Goal: Task Accomplishment & Management: Manage account settings

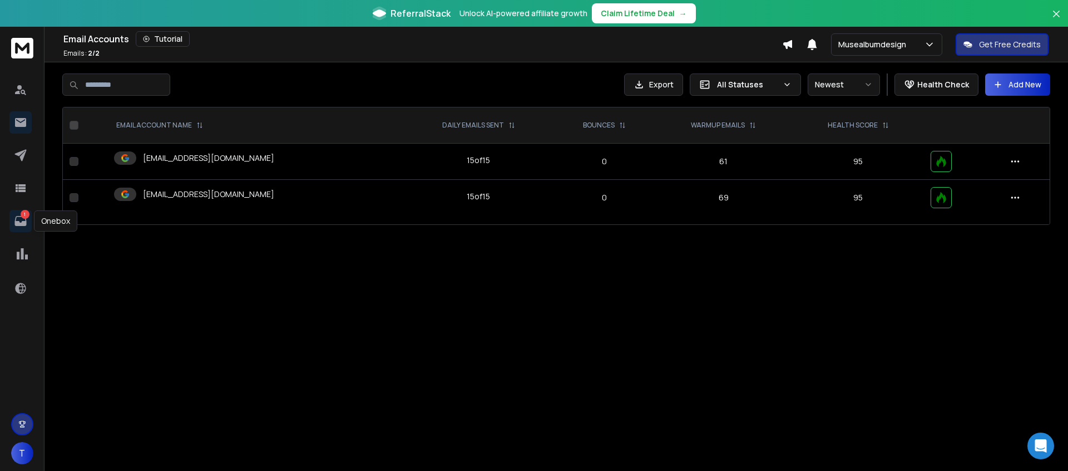
click at [16, 216] on icon at bounding box center [20, 220] width 13 height 13
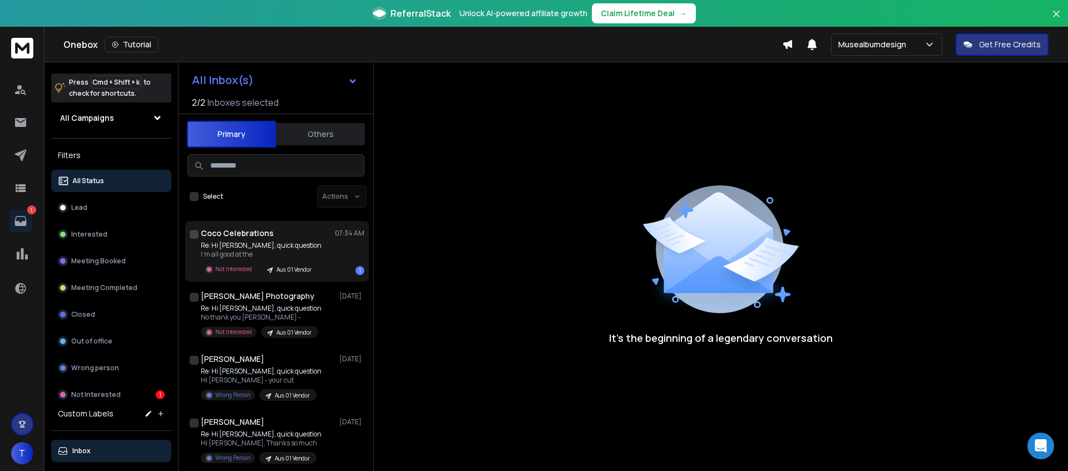
click at [254, 244] on p "Re: Hi [PERSON_NAME], quick question" at bounding box center [261, 245] width 121 height 9
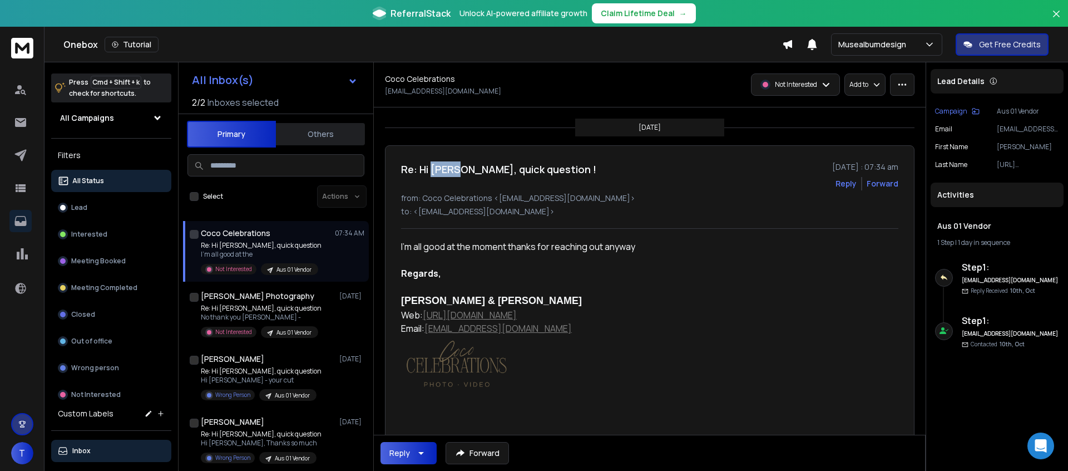
drag, startPoint x: 462, startPoint y: 169, endPoint x: 432, endPoint y: 171, distance: 30.2
click at [432, 171] on h1 "Re: Hi [PERSON_NAME], quick question !" at bounding box center [498, 169] width 195 height 16
copy h1 "[PERSON_NAME]"
click at [17, 188] on icon at bounding box center [21, 188] width 10 height 8
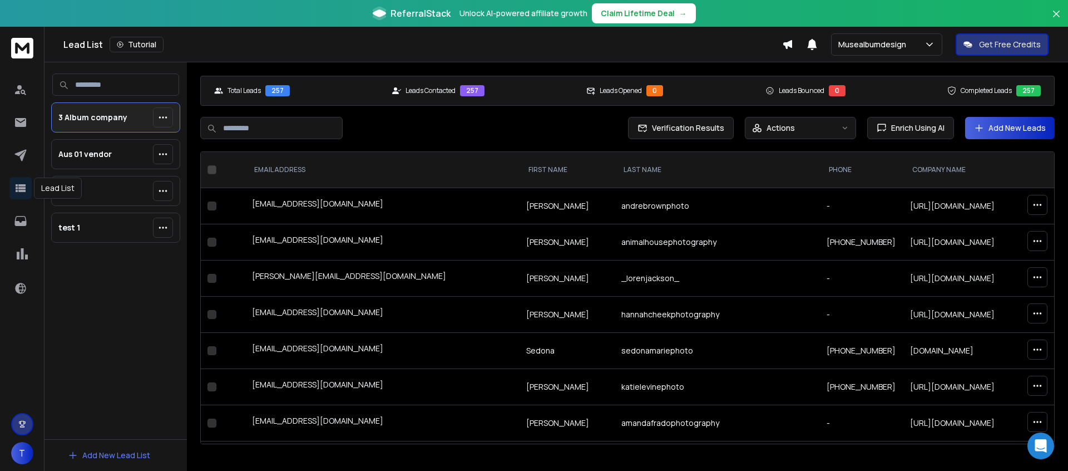
click at [288, 136] on input at bounding box center [271, 128] width 142 height 22
paste input "*****"
type input "*****"
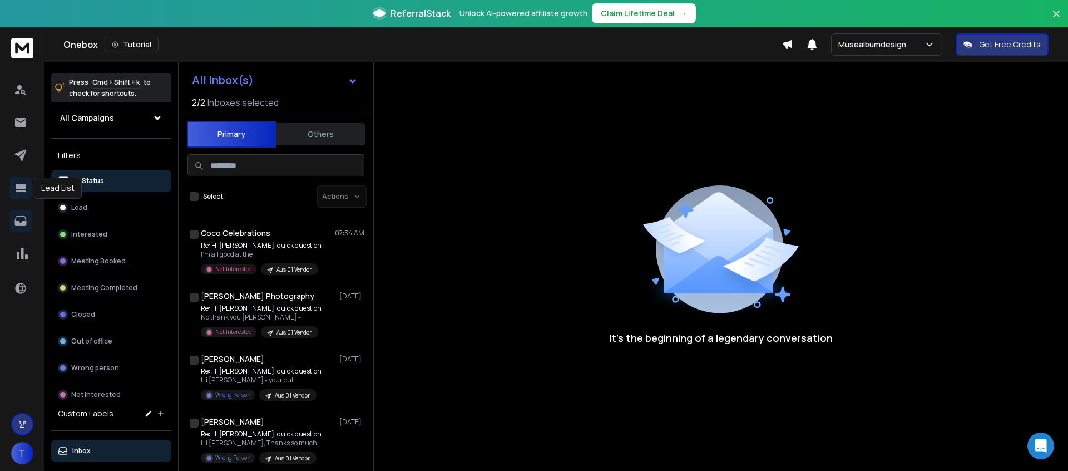
click at [24, 190] on icon at bounding box center [21, 188] width 10 height 8
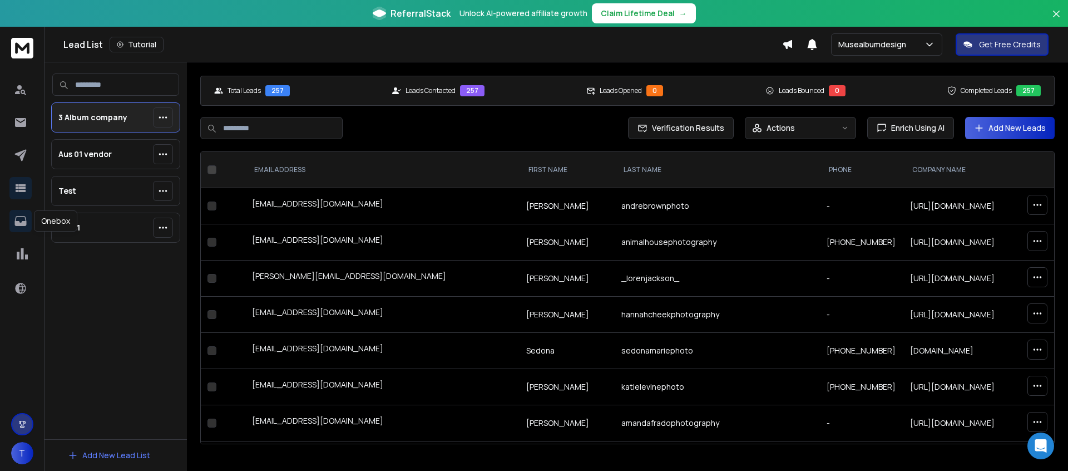
click at [18, 220] on icon at bounding box center [20, 220] width 13 height 13
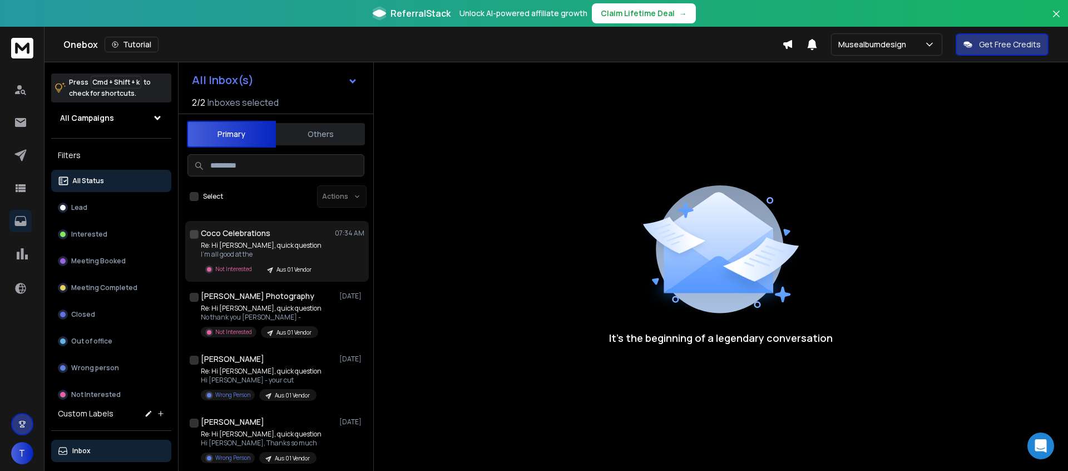
click at [252, 245] on p "Re: Hi [PERSON_NAME], quick question" at bounding box center [261, 245] width 121 height 9
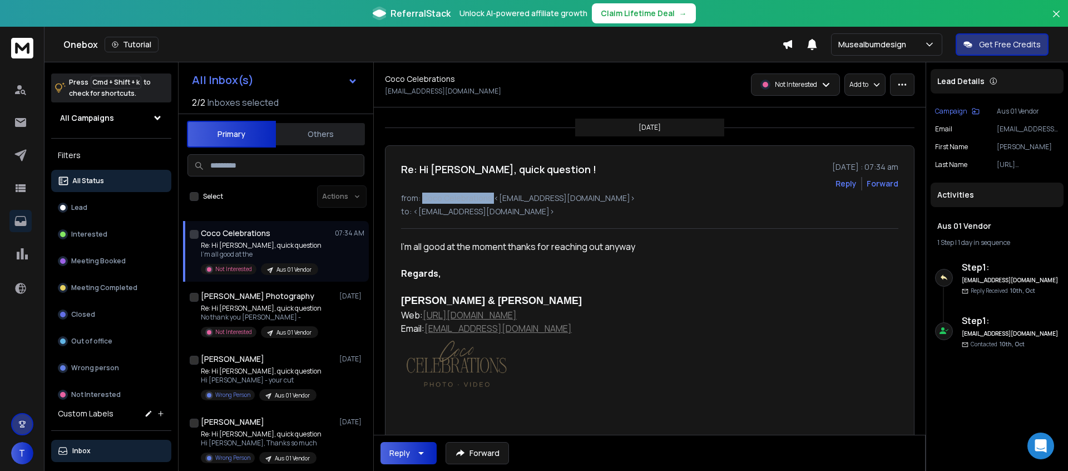
drag, startPoint x: 491, startPoint y: 199, endPoint x: 422, endPoint y: 200, distance: 68.5
click at [422, 200] on p "from: Coco Celebrations <[EMAIL_ADDRESS][DOMAIN_NAME]>" at bounding box center [649, 198] width 497 height 11
copy p "Coco Celebrations"
click at [23, 185] on icon at bounding box center [21, 188] width 10 height 8
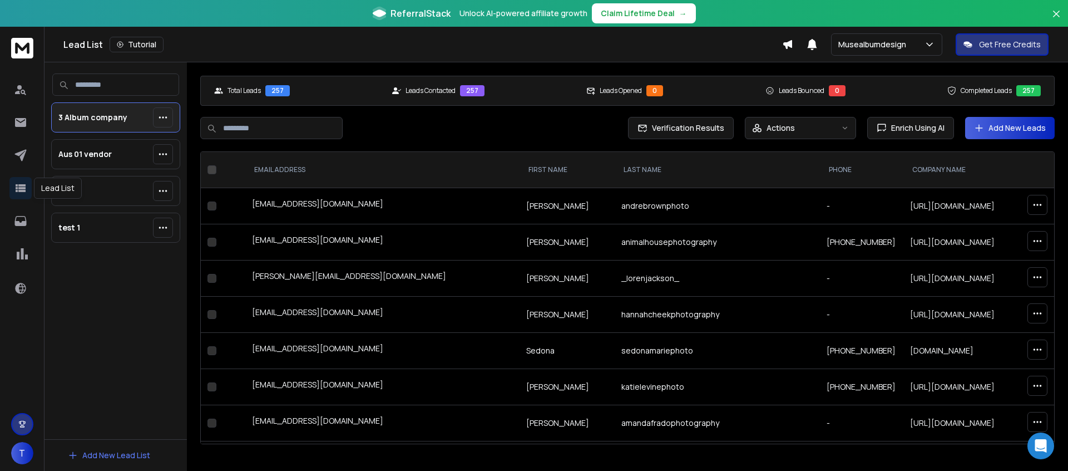
click at [260, 130] on input at bounding box center [271, 128] width 142 height 22
paste input "**********"
type input "**********"
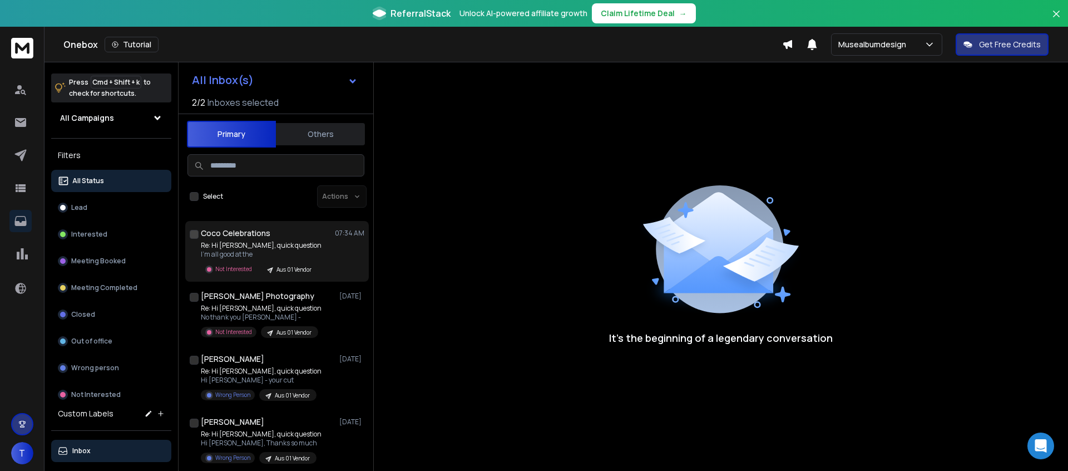
click at [278, 247] on p "Re: Hi [PERSON_NAME], quick question" at bounding box center [261, 245] width 121 height 9
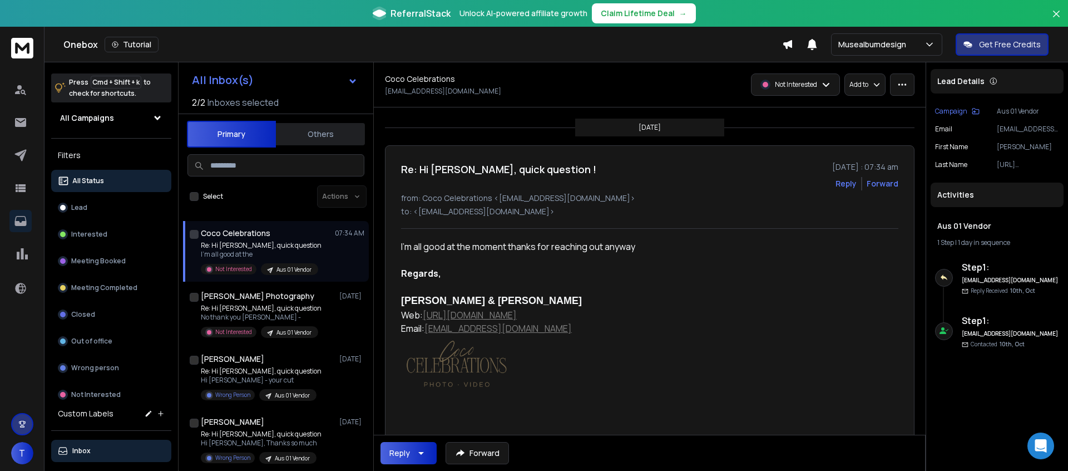
drag, startPoint x: 569, startPoint y: 329, endPoint x: 427, endPoint y: 332, distance: 141.4
click at [427, 332] on div "Email: [EMAIL_ADDRESS][DOMAIN_NAME]" at bounding box center [563, 328] width 325 height 13
copy link "[EMAIL_ADDRESS][DOMAIN_NAME]"
click at [22, 186] on icon at bounding box center [20, 187] width 13 height 13
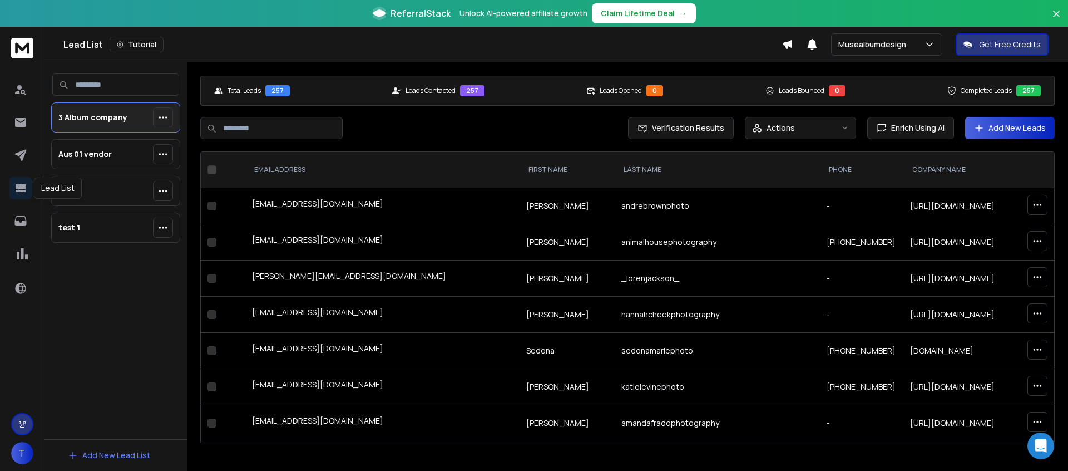
click at [100, 155] on p "Aus 01 vendor" at bounding box center [84, 154] width 53 height 11
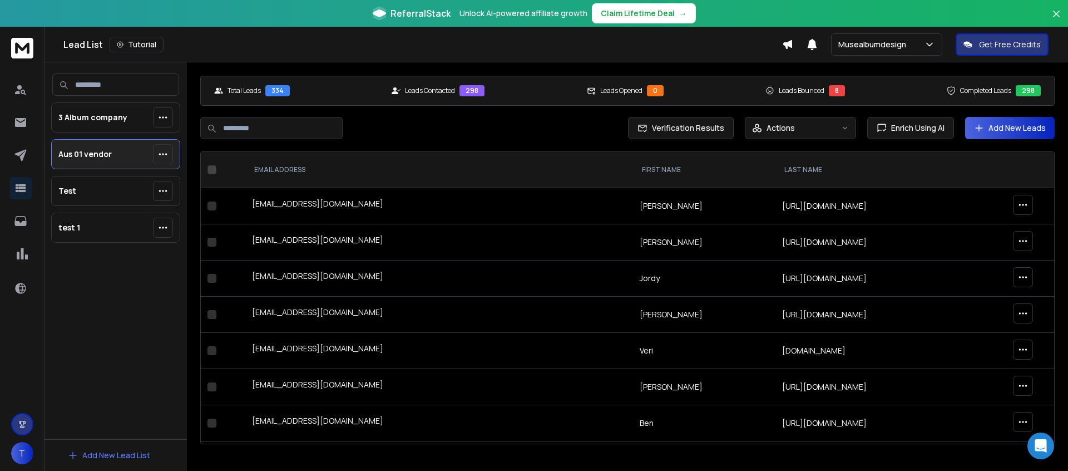
click at [273, 132] on input at bounding box center [271, 128] width 142 height 22
paste input "**********"
type input "**********"
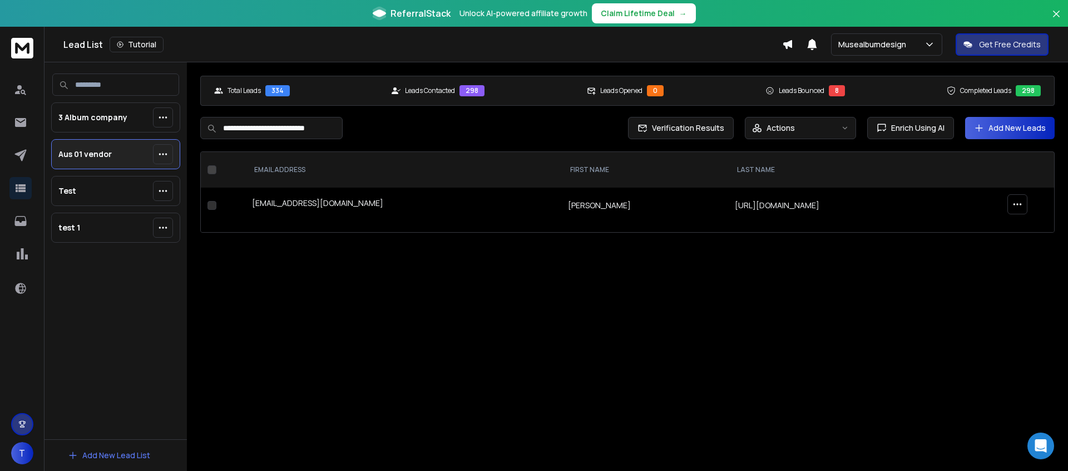
click at [615, 209] on td "[PERSON_NAME]" at bounding box center [644, 206] width 167 height 36
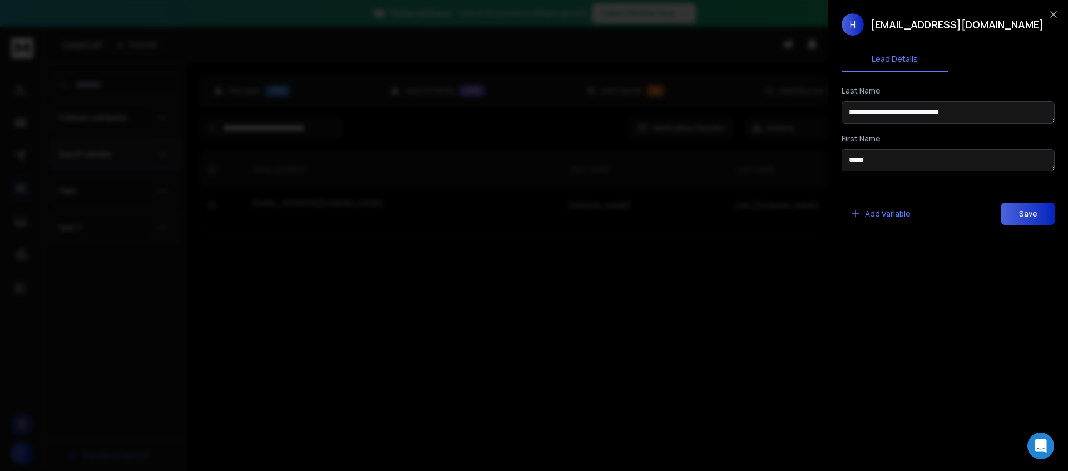
click at [604, 266] on div at bounding box center [534, 235] width 1068 height 471
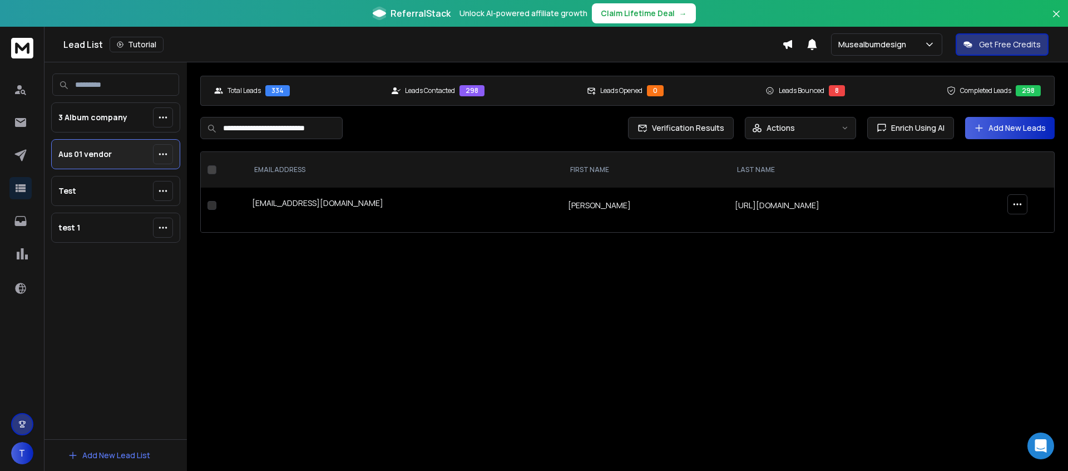
click at [1017, 209] on icon "button" at bounding box center [1018, 204] width 10 height 10
click at [622, 282] on div "**********" at bounding box center [534, 235] width 1068 height 471
click at [17, 217] on icon at bounding box center [20, 220] width 13 height 13
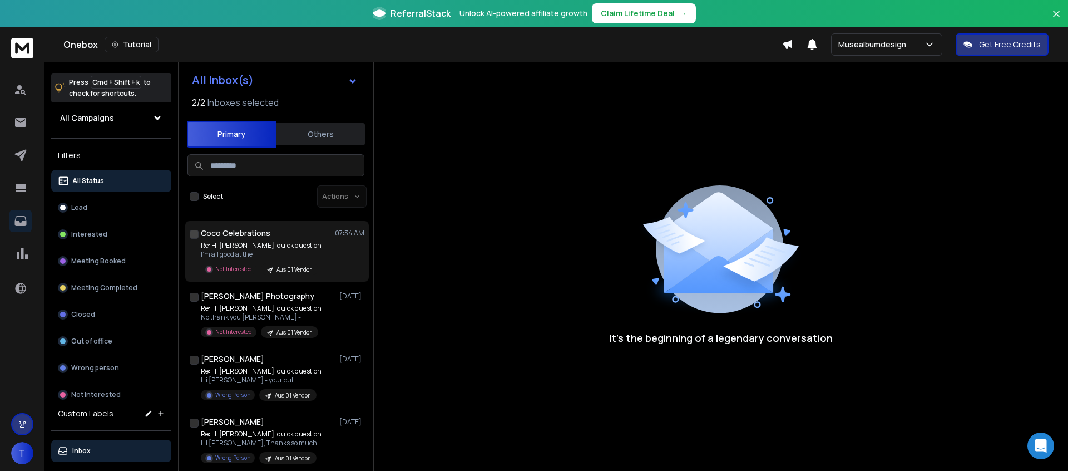
click at [241, 248] on p "Re: Hi [PERSON_NAME], quick question" at bounding box center [261, 245] width 121 height 9
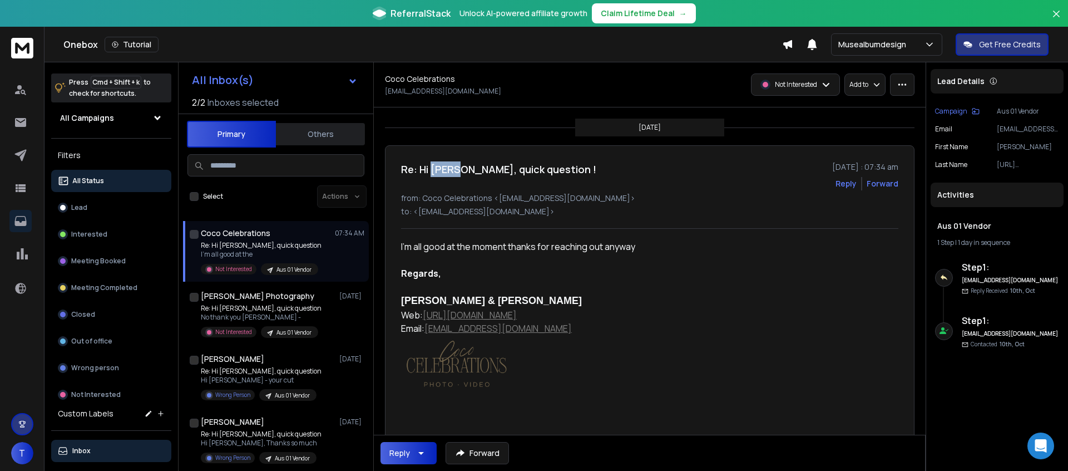
drag, startPoint x: 462, startPoint y: 172, endPoint x: 431, endPoint y: 172, distance: 30.6
click at [431, 172] on h1 "Re: Hi [PERSON_NAME], quick question !" at bounding box center [498, 169] width 195 height 16
copy h1 "[PERSON_NAME]"
drag, startPoint x: 612, startPoint y: 199, endPoint x: 496, endPoint y: 200, distance: 115.2
click at [496, 200] on p "from: Coco Celebrations <[EMAIL_ADDRESS][DOMAIN_NAME]>" at bounding box center [649, 198] width 497 height 11
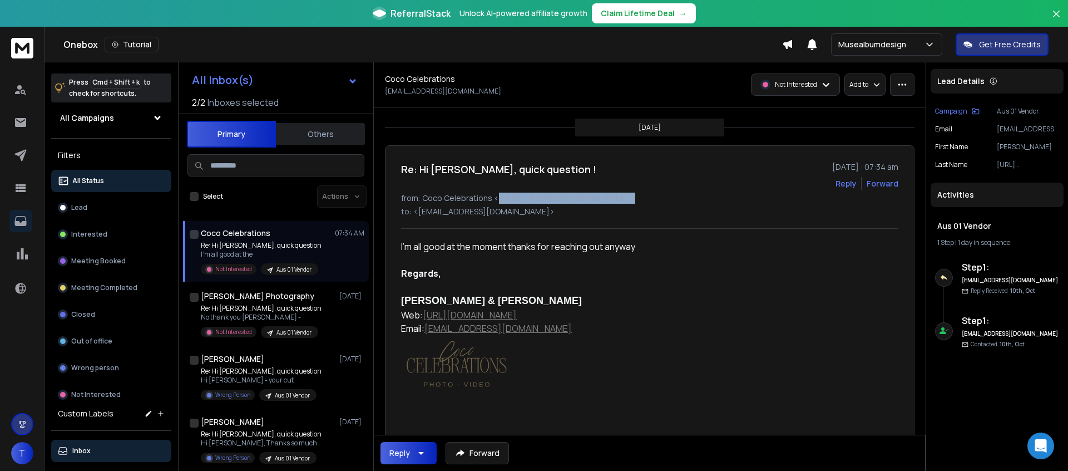
copy p "[EMAIL_ADDRESS][DOMAIN_NAME]"
drag, startPoint x: 540, startPoint y: 213, endPoint x: 418, endPoint y: 213, distance: 122.4
click at [418, 213] on p "to: <[EMAIL_ADDRESS][DOMAIN_NAME]>" at bounding box center [649, 211] width 497 height 11
copy p "[EMAIL_ADDRESS][DOMAIN_NAME]"
drag, startPoint x: 649, startPoint y: 248, endPoint x: 400, endPoint y: 247, distance: 249.3
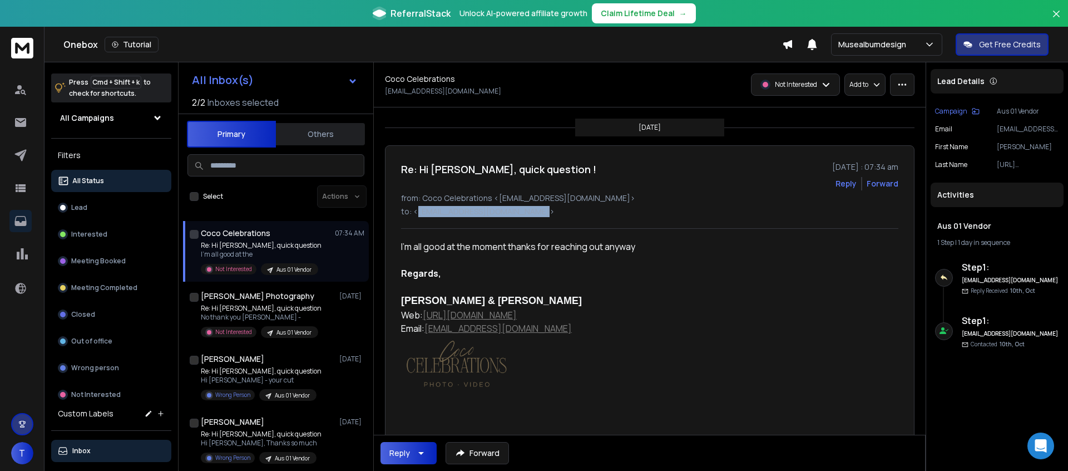
click at [400, 247] on div "Re: Hi [PERSON_NAME], quick question ! [DATE] : 07:34 am Reply Forward from: Co…" at bounding box center [650, 475] width 530 height 661
copy div "I’m all good at the moment thanks for reaching out anyway"
